Goal: Task Accomplishment & Management: Manage account settings

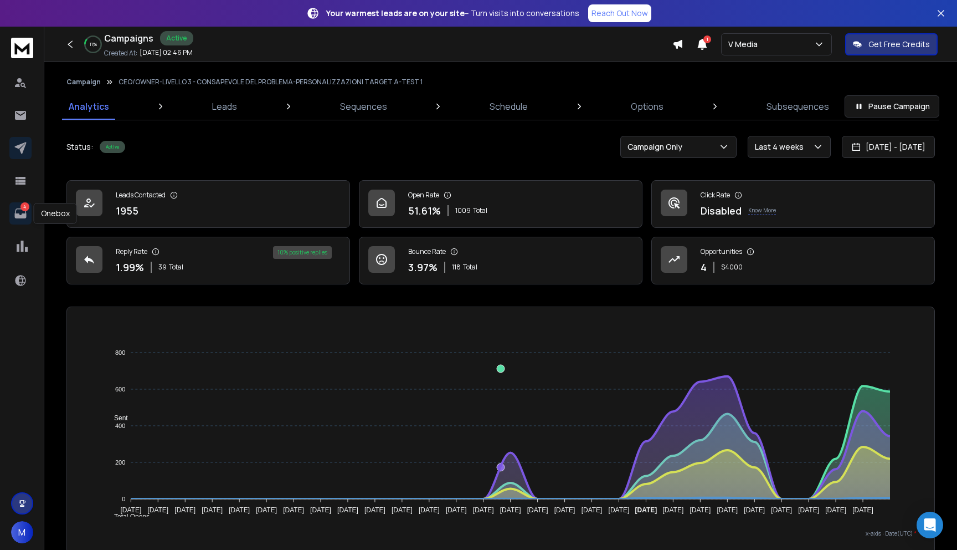
click at [27, 213] on link "4" at bounding box center [20, 213] width 22 height 22
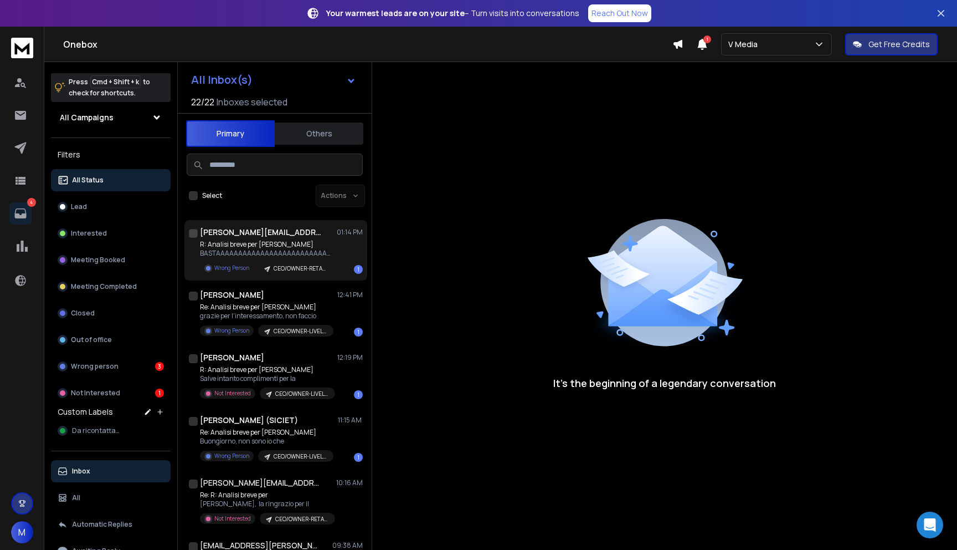
click at [333, 247] on div "R: Analisi breve per [PERSON_NAME] BASTAAAAAAAAAAAAAAAAAAAAAAAAAAAAAAAAAAAAAAAA…" at bounding box center [267, 257] width 134 height 34
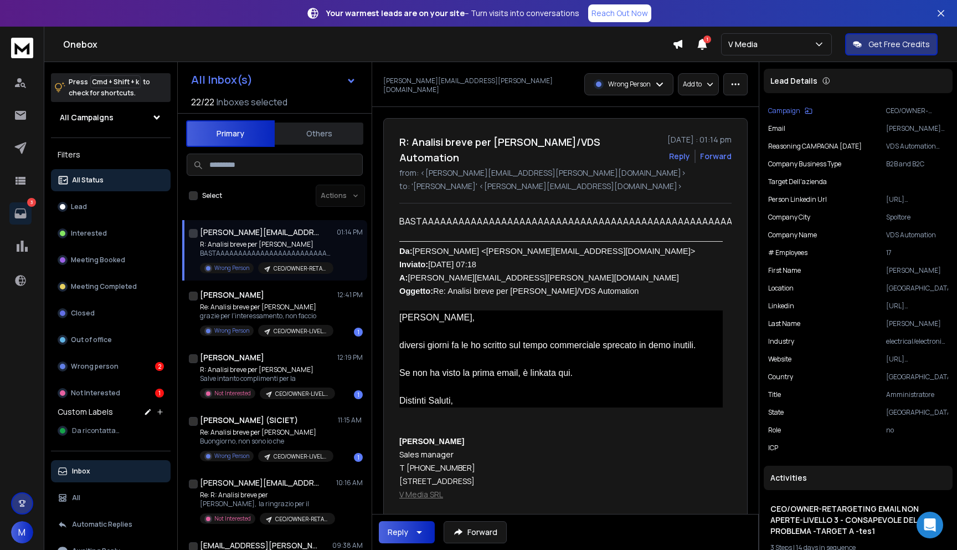
scroll to position [20, 0]
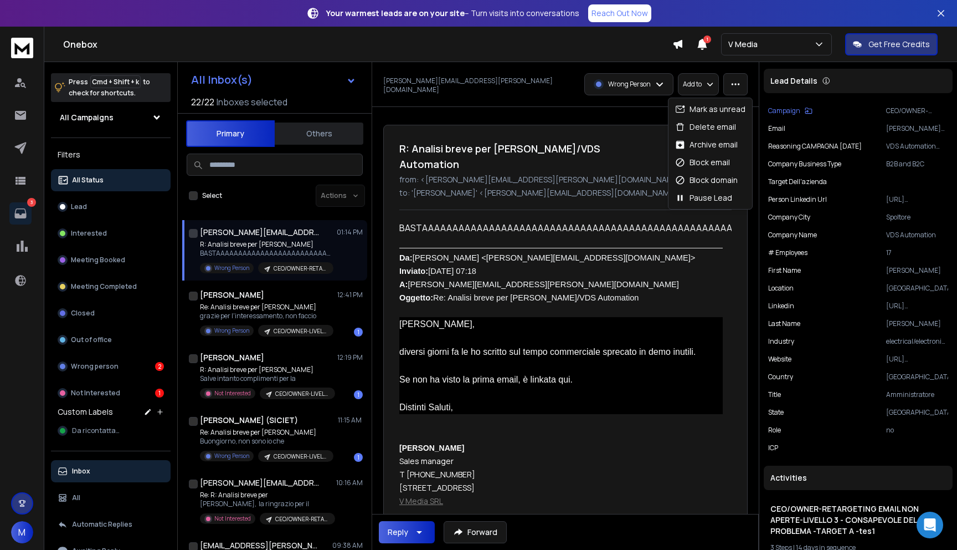
click at [736, 86] on icon "button" at bounding box center [736, 84] width 10 height 10
click at [724, 157] on div "Block email" at bounding box center [702, 162] width 55 height 11
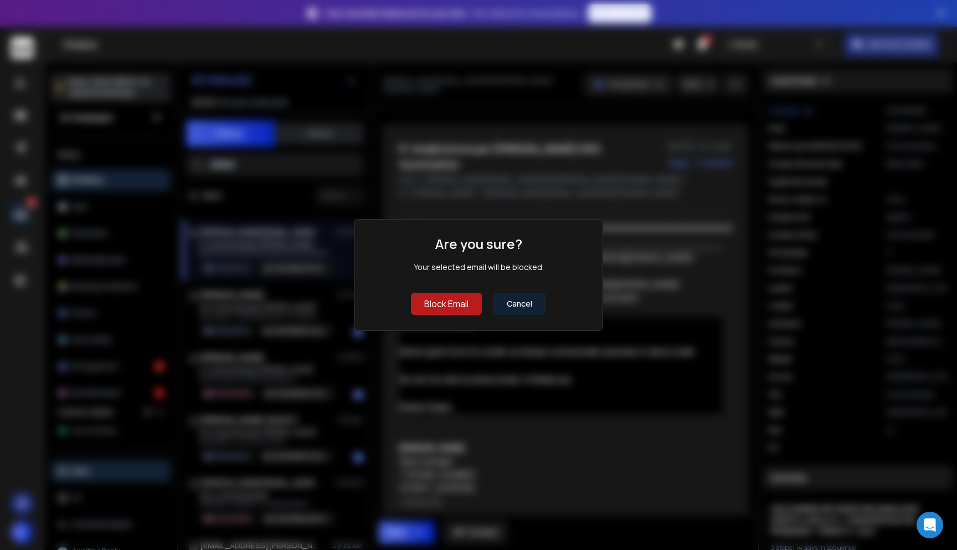
click at [462, 309] on button "Block Email" at bounding box center [446, 304] width 71 height 22
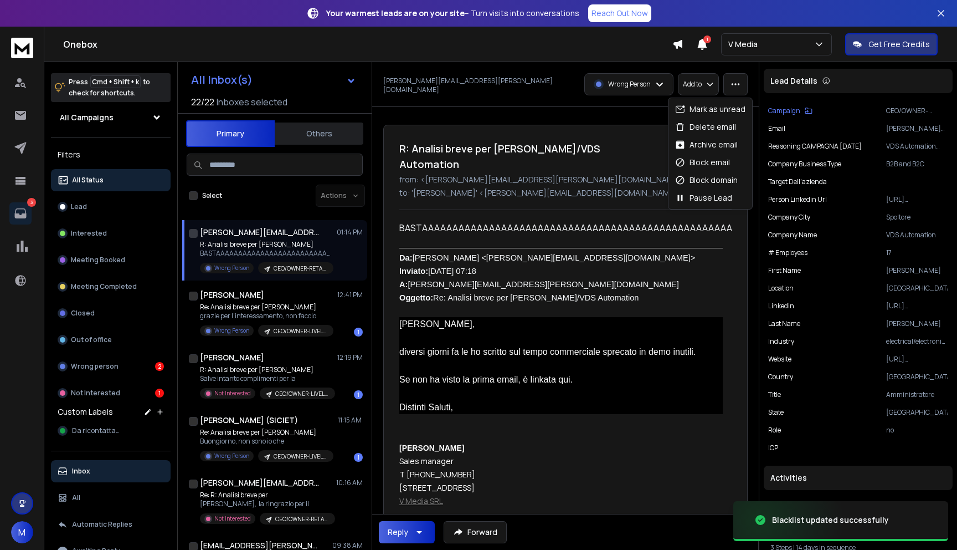
click at [736, 84] on icon "button" at bounding box center [736, 84] width 10 height 10
click at [717, 180] on div "Block domain" at bounding box center [706, 180] width 63 height 11
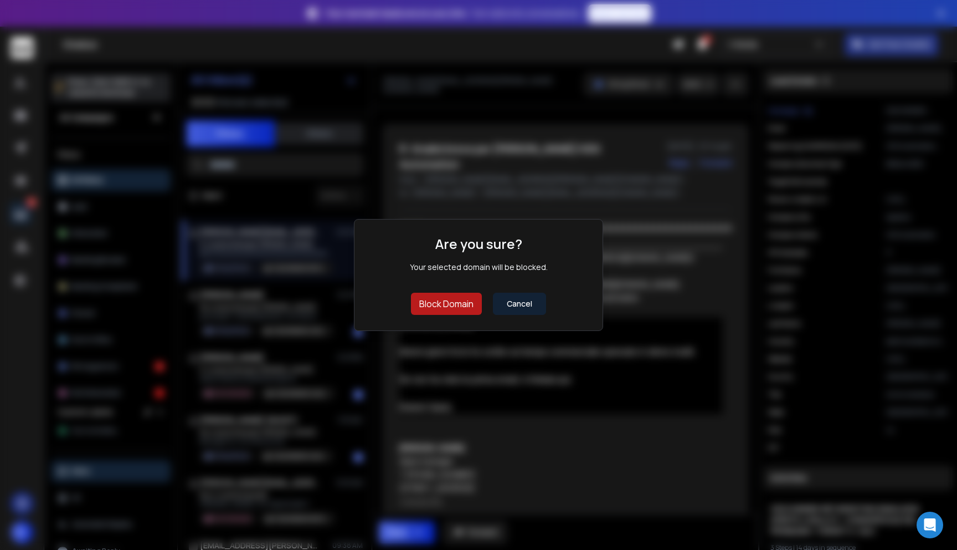
click at [458, 304] on button "Block Domain" at bounding box center [446, 304] width 71 height 22
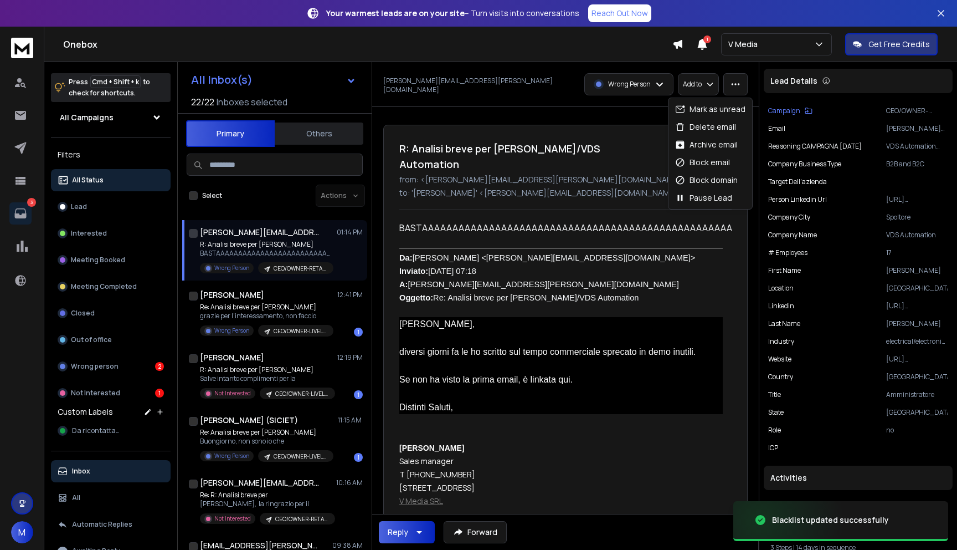
click at [747, 91] on button "button" at bounding box center [736, 84] width 24 height 22
click at [718, 151] on div "Archive email" at bounding box center [710, 145] width 79 height 18
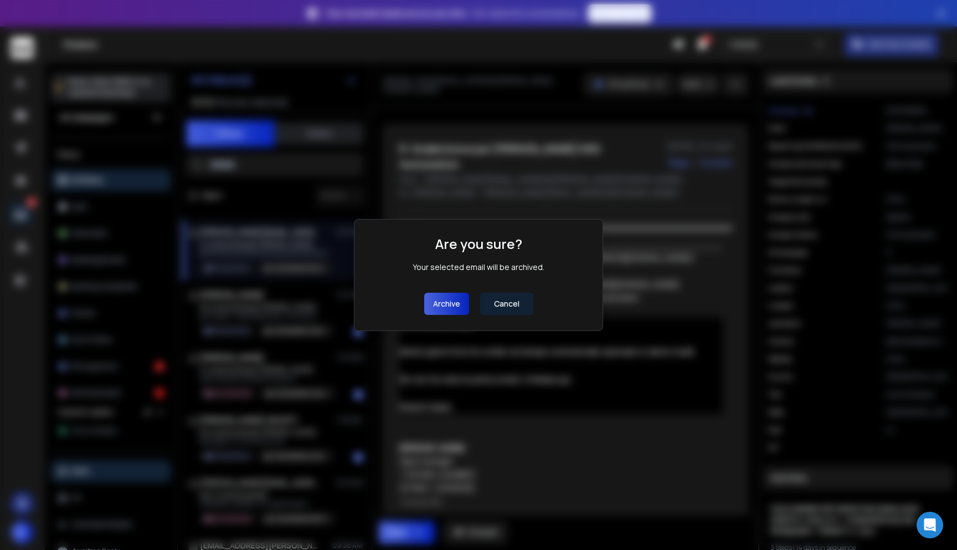
click at [457, 302] on p "archive" at bounding box center [446, 303] width 27 height 11
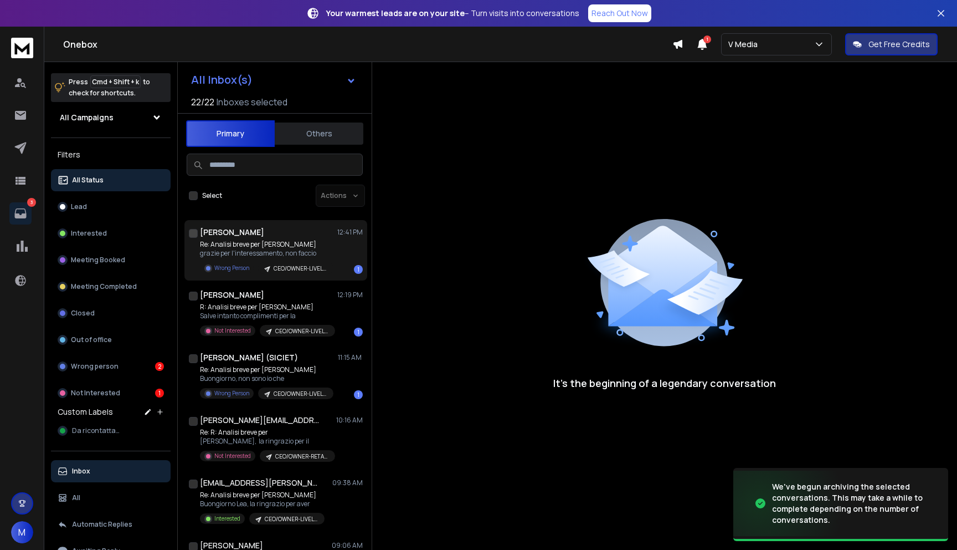
click at [318, 254] on p "grazie per l'interessamento, non faccio" at bounding box center [266, 253] width 133 height 9
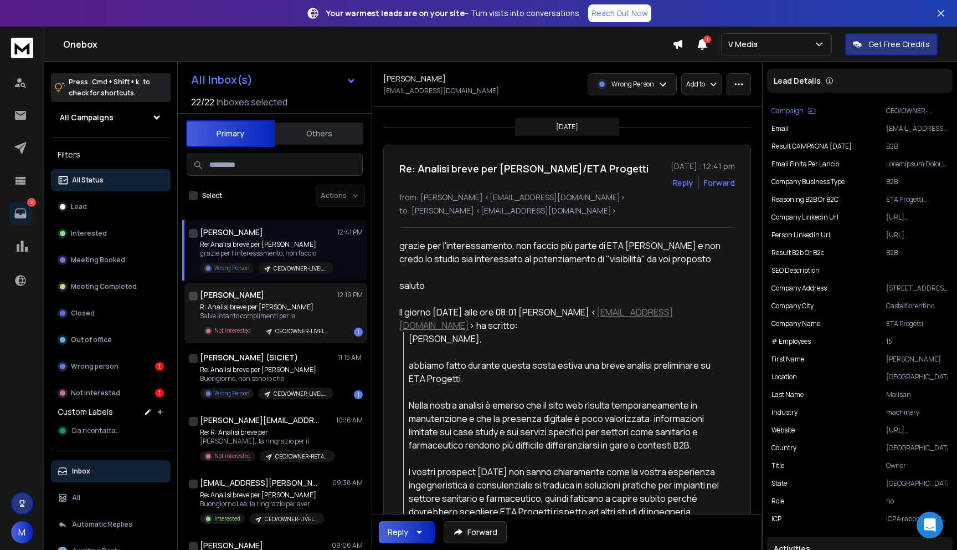
click at [343, 297] on p "12:19 PM" at bounding box center [349, 294] width 25 height 9
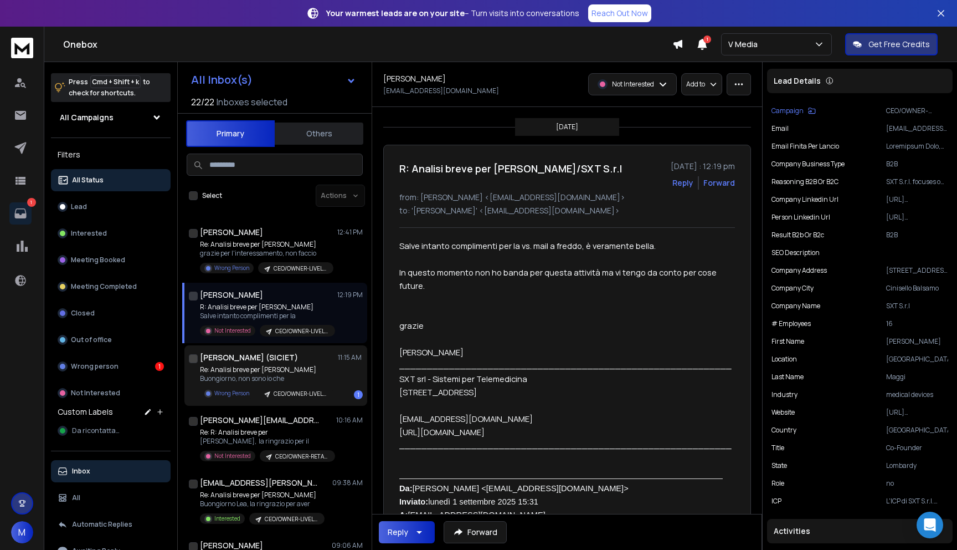
click at [333, 362] on div "[PERSON_NAME] (SICIET) 11:15 AM" at bounding box center [281, 357] width 163 height 11
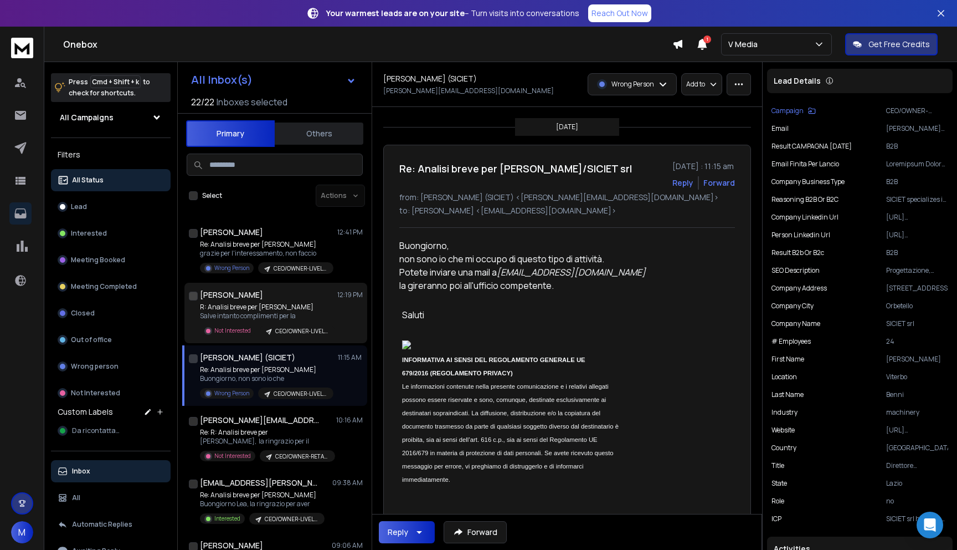
click at [331, 319] on p "Salve intanto complimenti per la" at bounding box center [266, 315] width 133 height 9
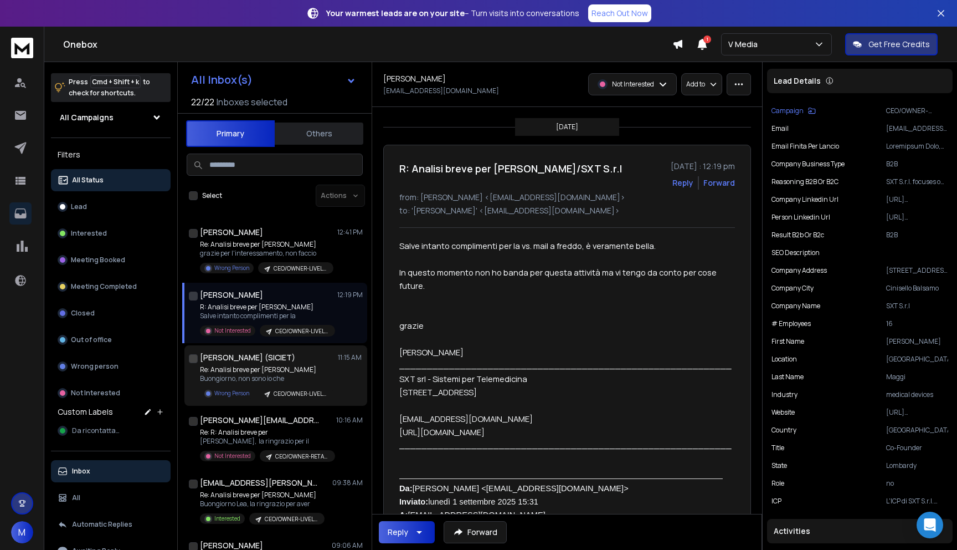
click at [342, 396] on div "Re: Analisi breve per [PERSON_NAME], non sono io che Wrong Person CEO/OWNER-LIV…" at bounding box center [281, 382] width 163 height 34
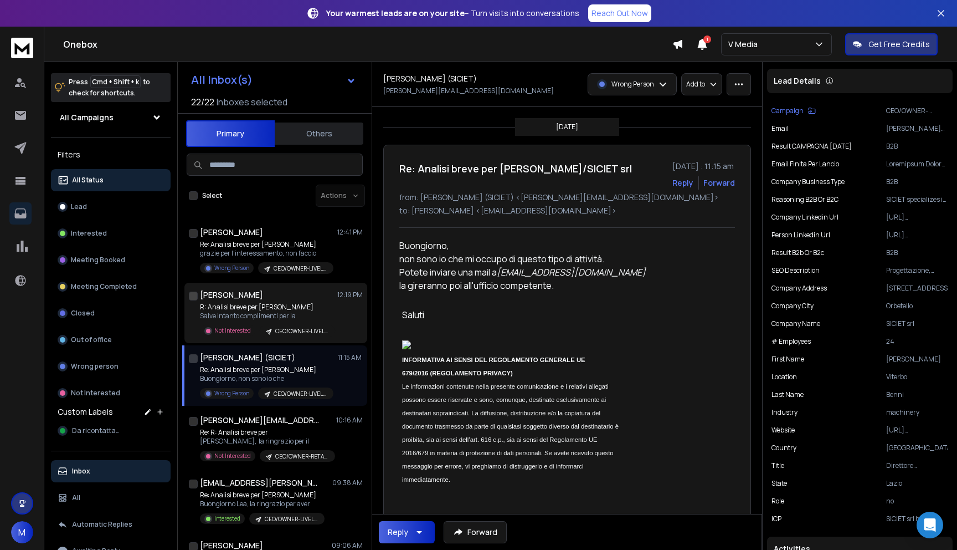
click at [331, 307] on p "R: Analisi breve per [PERSON_NAME]" at bounding box center [266, 307] width 133 height 9
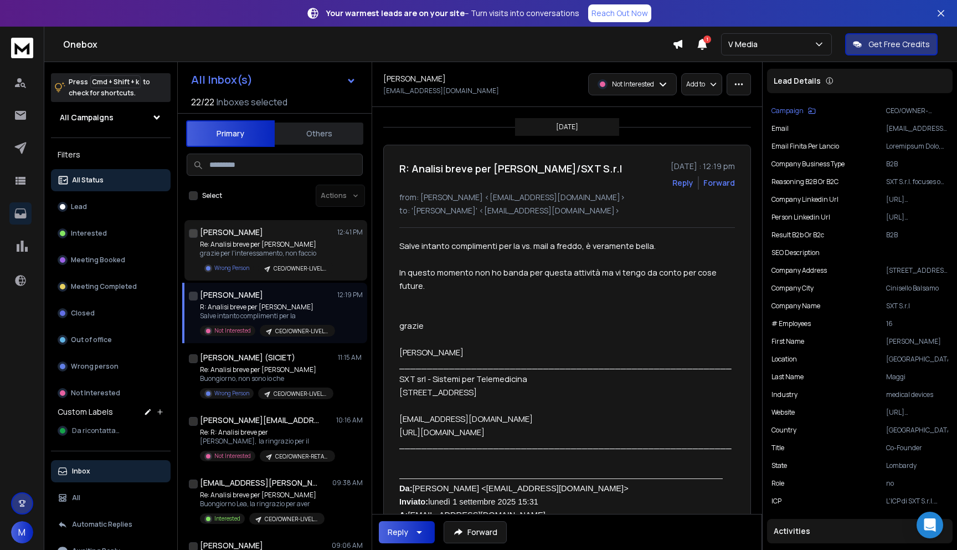
click at [342, 240] on div "Re: Analisi breve per [PERSON_NAME] grazie per l'interessamento, non faccio Wro…" at bounding box center [281, 257] width 163 height 34
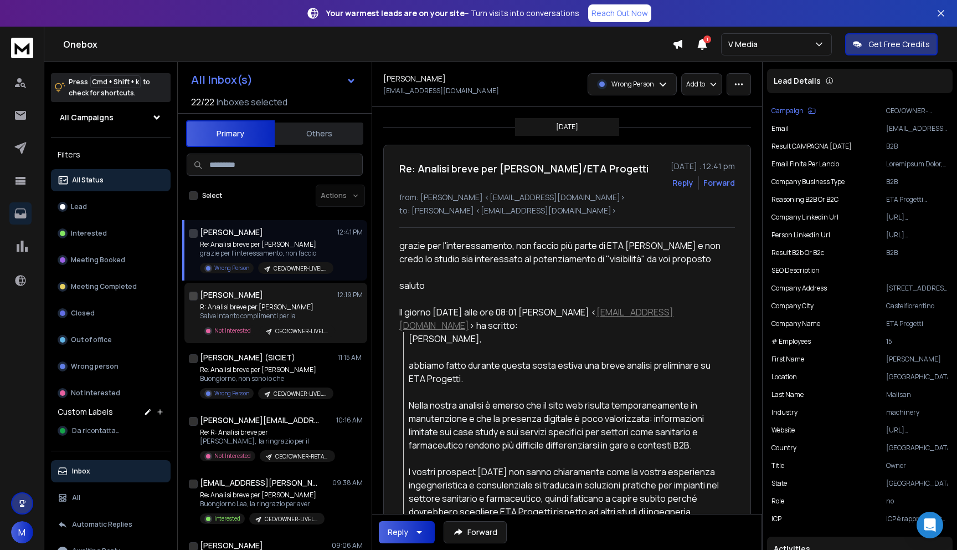
click at [342, 300] on div "[PERSON_NAME] 12:19 PM R: Analisi breve per [PERSON_NAME] intanto complimenti p…" at bounding box center [281, 312] width 163 height 47
